Goal: Task Accomplishment & Management: Use online tool/utility

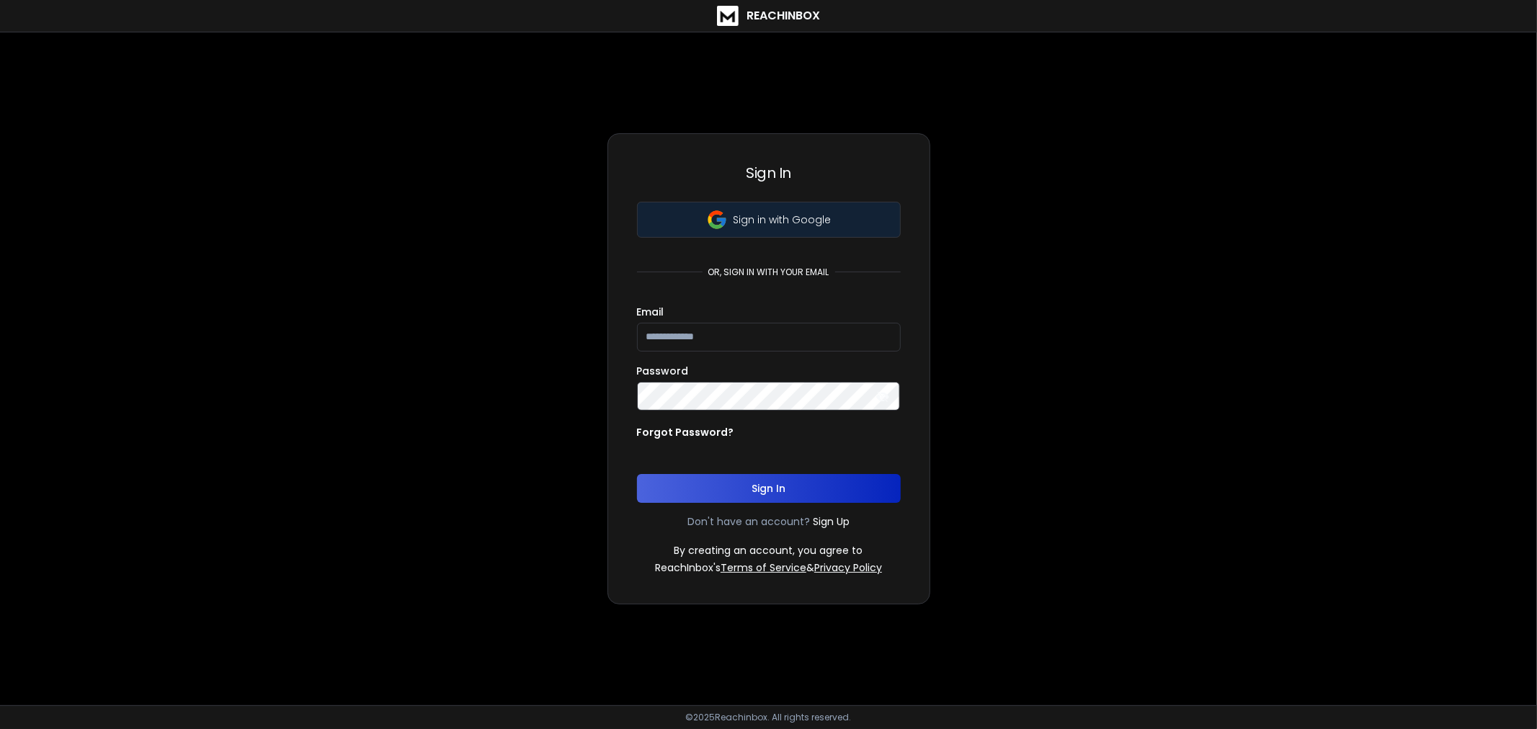
click at [739, 219] on p "Sign in with Google" at bounding box center [782, 220] width 98 height 14
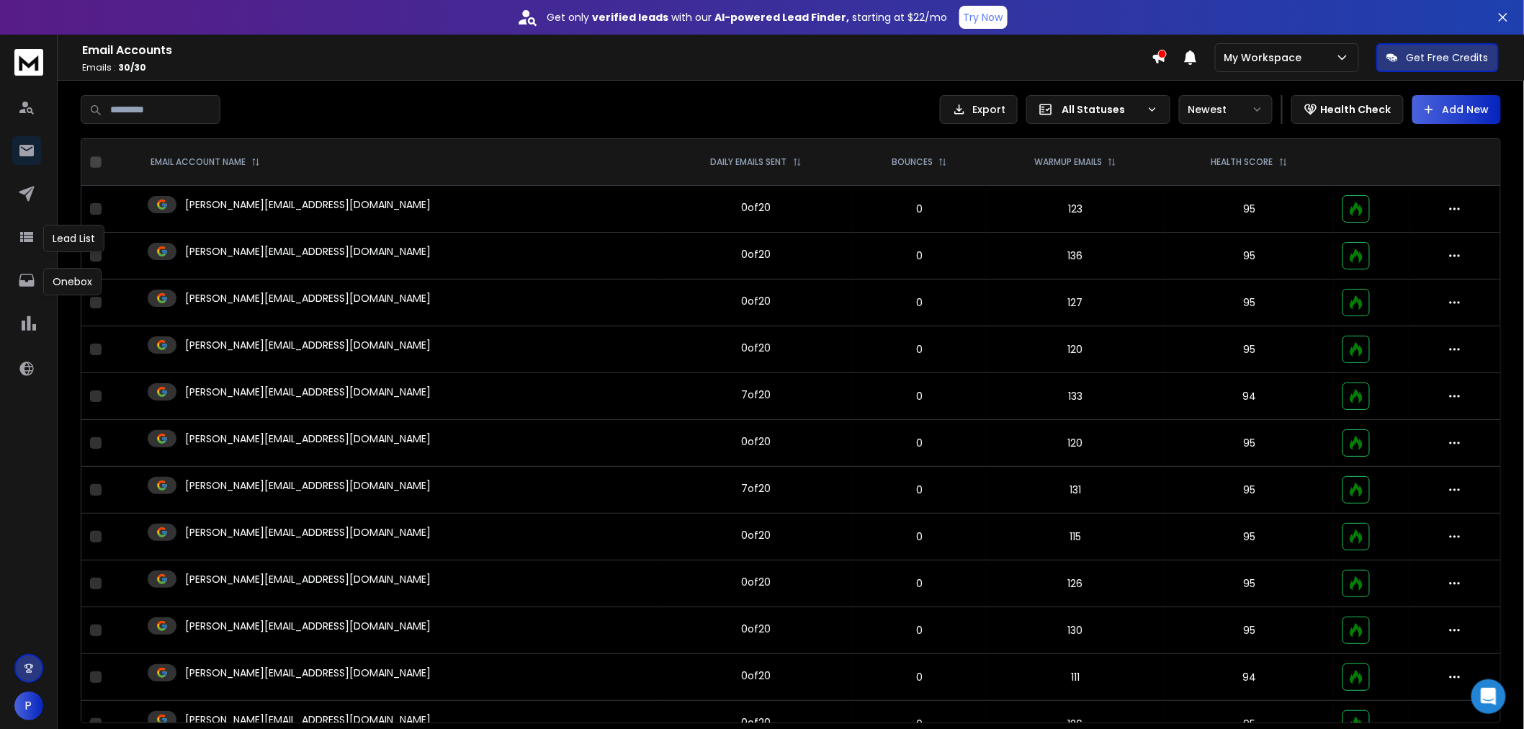
click at [10, 276] on div "P" at bounding box center [29, 385] width 58 height 700
click at [19, 282] on icon at bounding box center [26, 280] width 15 height 13
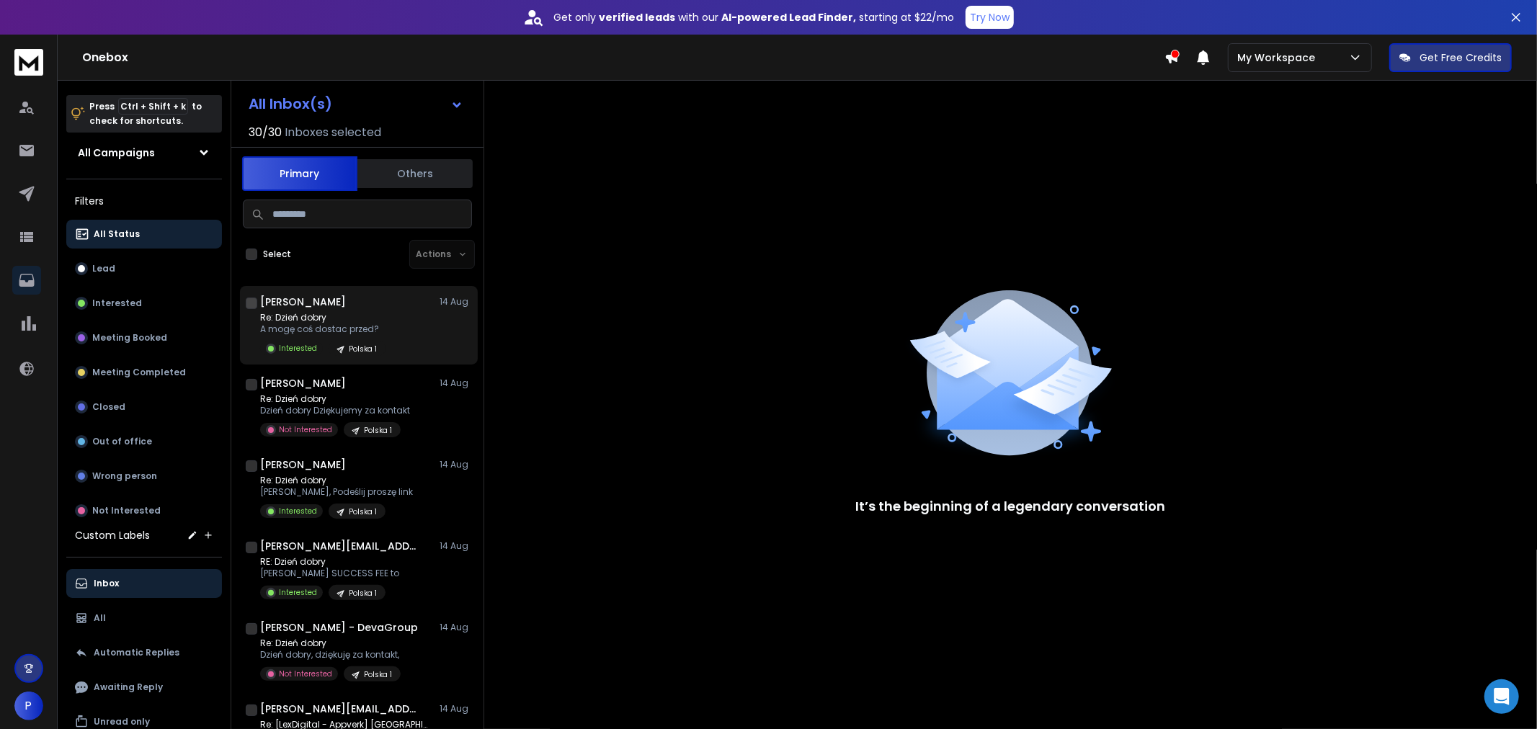
click at [397, 306] on div "Piotr Hołubowicz 14 Aug" at bounding box center [366, 302] width 212 height 14
